Goal: Task Accomplishment & Management: Manage account settings

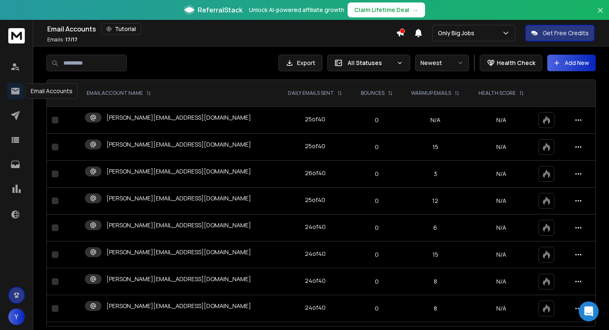
click at [13, 95] on icon at bounding box center [15, 91] width 10 height 10
click at [15, 90] on icon at bounding box center [15, 91] width 10 height 10
click at [17, 117] on icon at bounding box center [15, 116] width 9 height 9
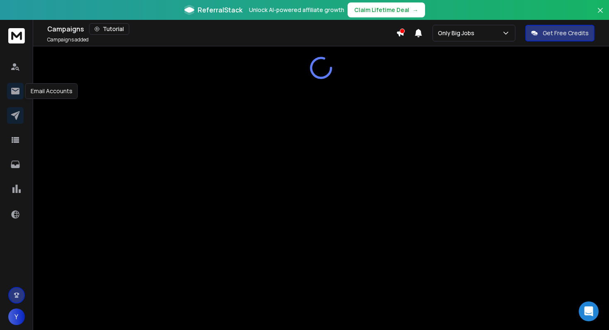
click at [15, 87] on icon at bounding box center [15, 91] width 10 height 10
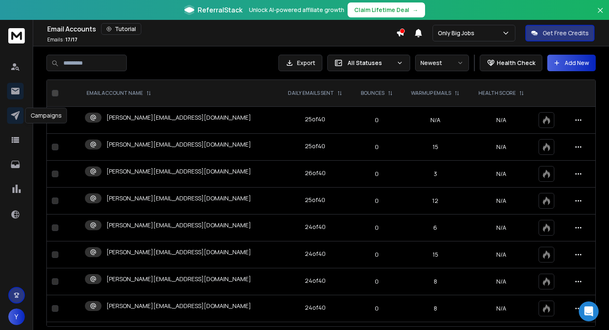
click at [16, 119] on icon at bounding box center [15, 116] width 9 height 9
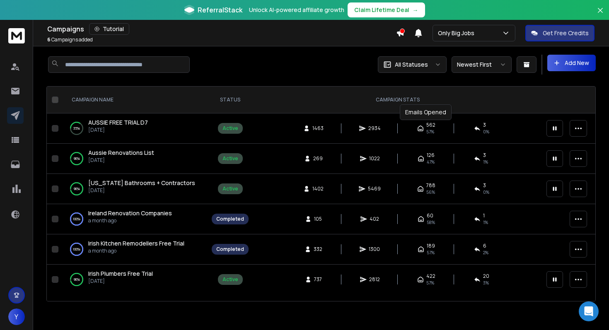
click at [427, 130] on span "57 %" at bounding box center [431, 132] width 8 height 7
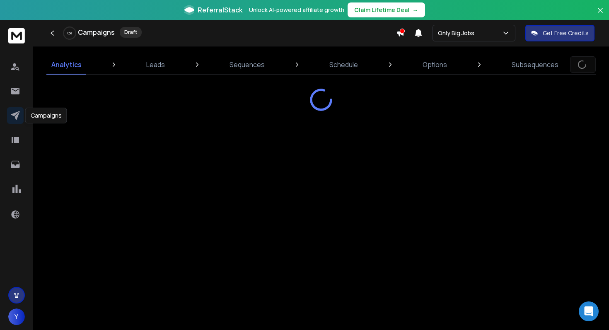
click at [16, 117] on icon at bounding box center [15, 116] width 9 height 9
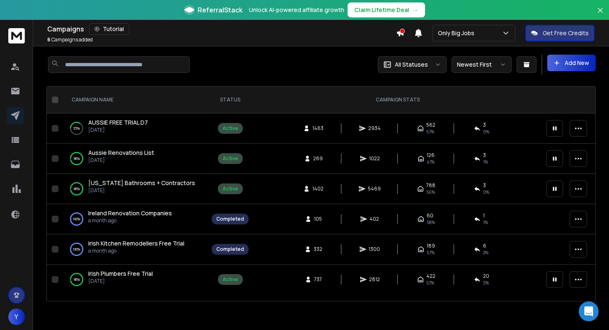
click at [121, 120] on span "AUSSIE FREE TRIAL D7" at bounding box center [118, 123] width 60 height 8
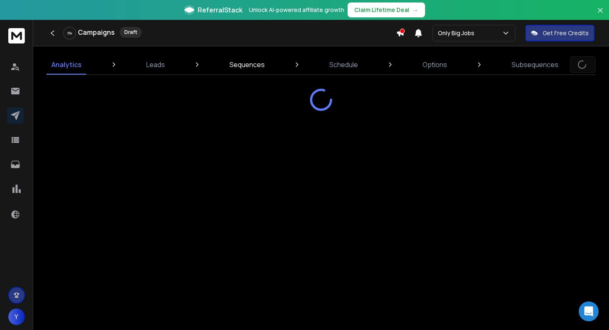
click at [247, 56] on link "Sequences" at bounding box center [247, 65] width 45 height 20
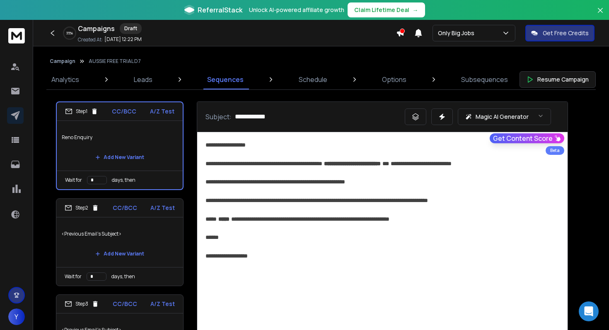
click at [130, 235] on p "<Previous Email's Subject>" at bounding box center [119, 234] width 117 height 23
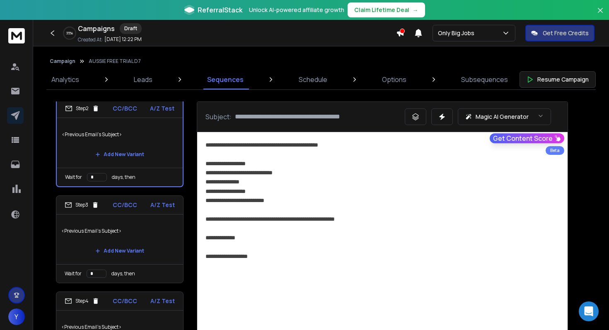
scroll to position [127, 0]
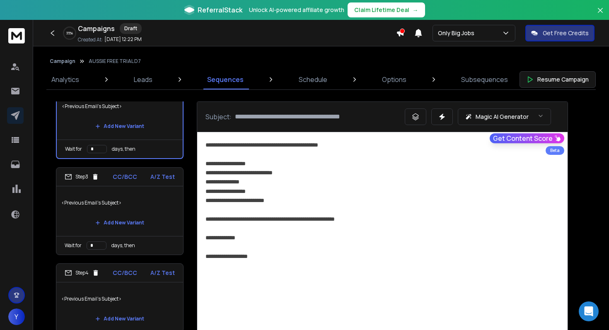
click at [161, 219] on div "Add New Variant" at bounding box center [119, 223] width 117 height 17
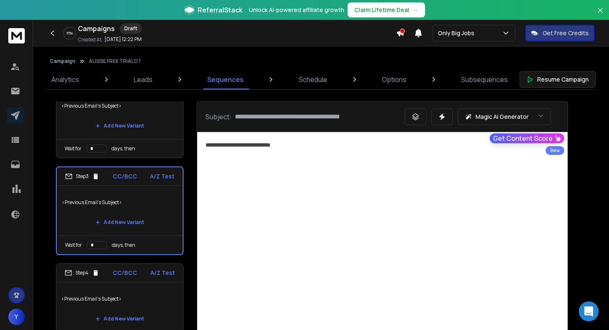
click at [166, 306] on p "<Previous Email's Subject>" at bounding box center [119, 299] width 117 height 23
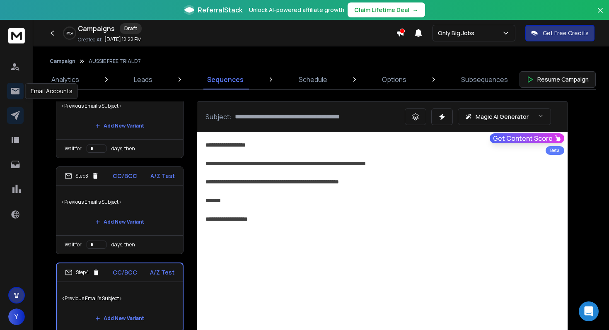
click at [19, 89] on icon at bounding box center [15, 91] width 10 height 10
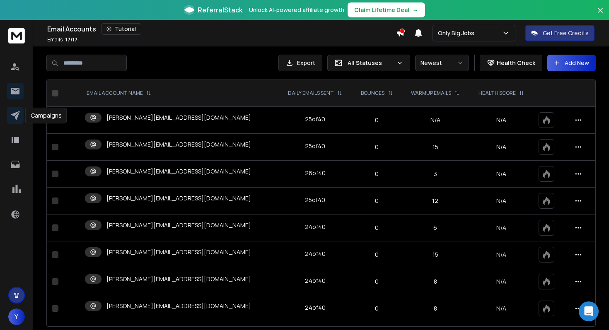
click at [16, 117] on icon at bounding box center [15, 116] width 9 height 9
